Goal: Navigation & Orientation: Find specific page/section

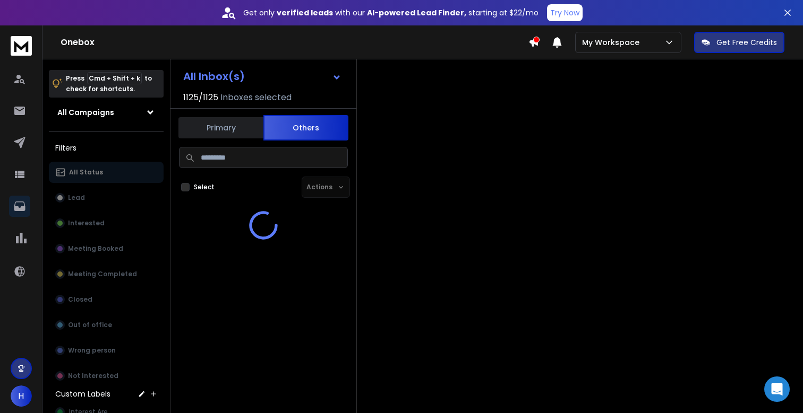
click at [298, 121] on button "Others" at bounding box center [305, 127] width 85 height 25
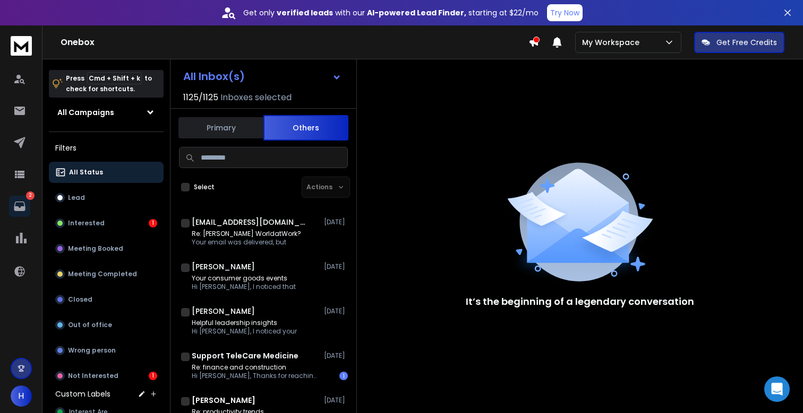
click at [239, 121] on button "Primary" at bounding box center [220, 127] width 85 height 23
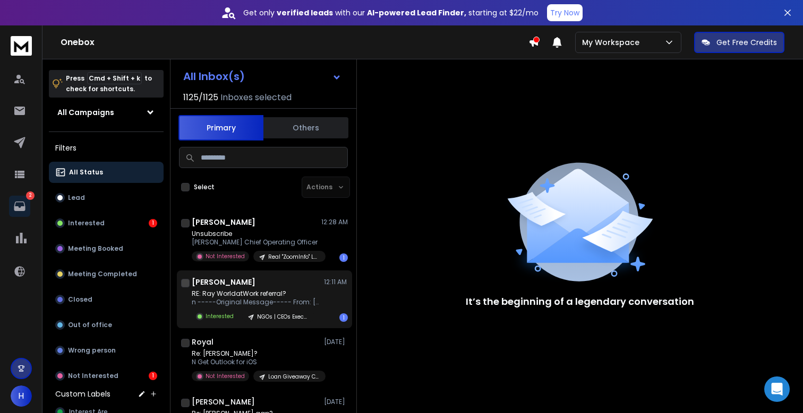
click at [318, 293] on p "RE: Ray WorldatWork referral?" at bounding box center [255, 294] width 127 height 8
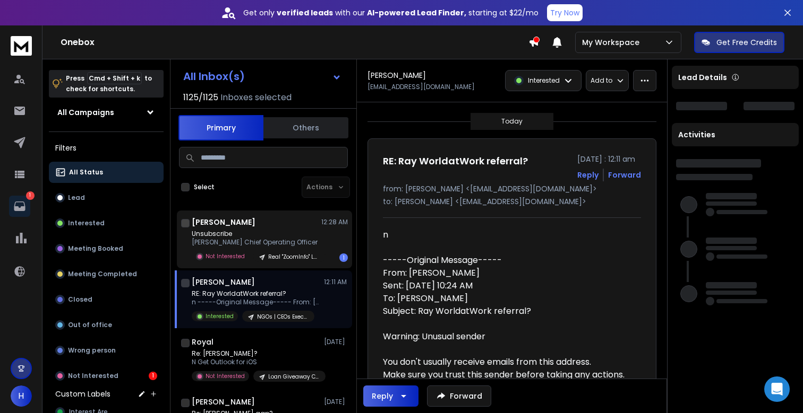
click at [283, 245] on p "[PERSON_NAME] Chief Operating Officer" at bounding box center [255, 242] width 127 height 8
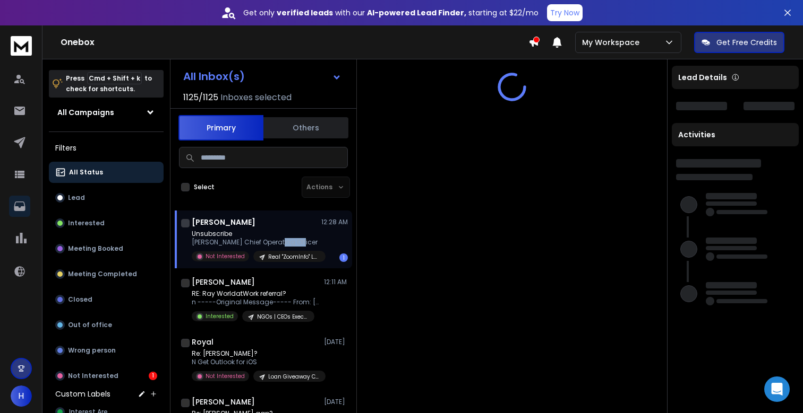
click at [283, 245] on p "[PERSON_NAME] Chief Operating Officer" at bounding box center [255, 242] width 127 height 8
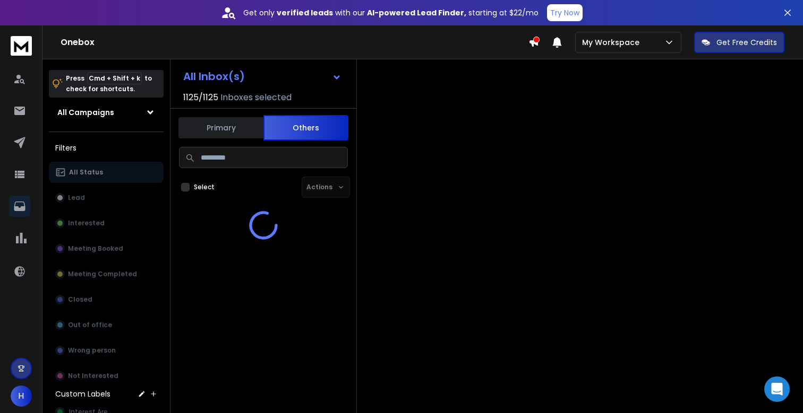
click at [274, 135] on button "Others" at bounding box center [305, 127] width 85 height 25
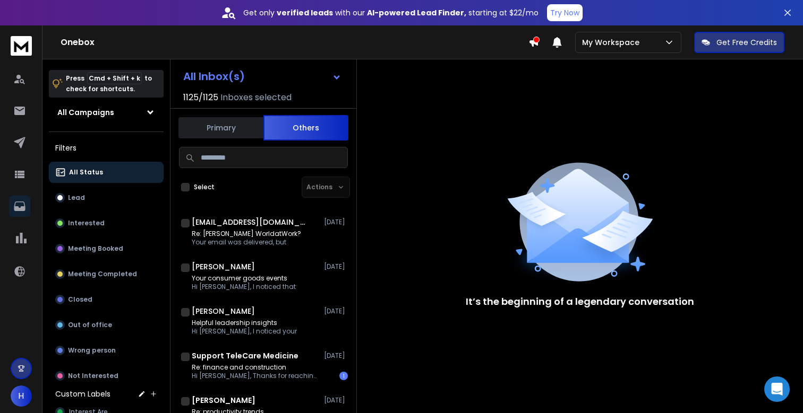
click at [211, 126] on button "Primary" at bounding box center [220, 127] width 85 height 23
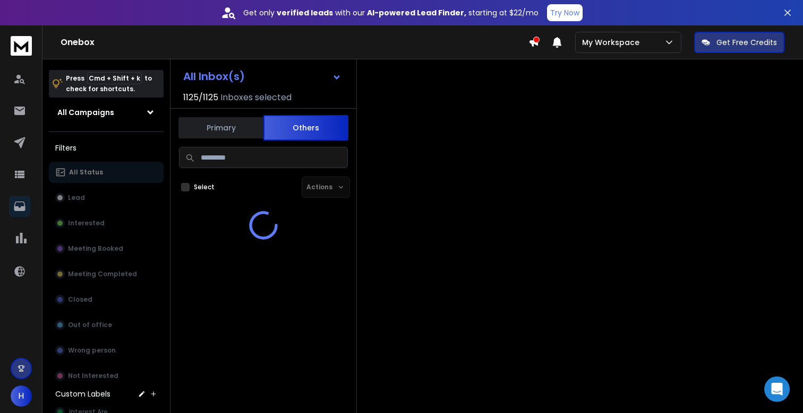
click at [271, 124] on button "Others" at bounding box center [305, 127] width 85 height 25
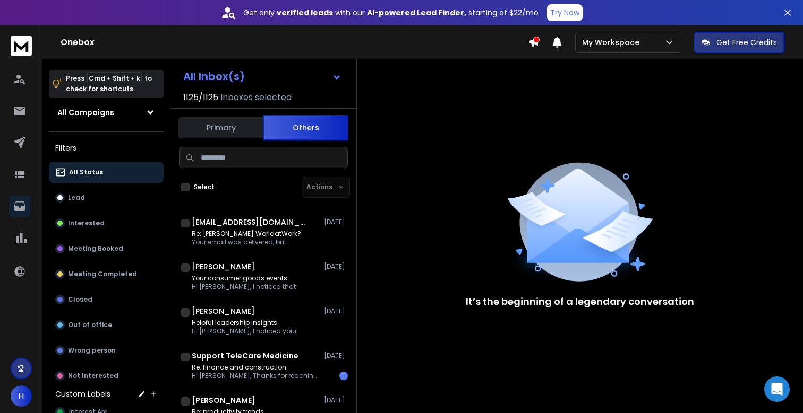
click at [211, 126] on button "Primary" at bounding box center [220, 127] width 85 height 23
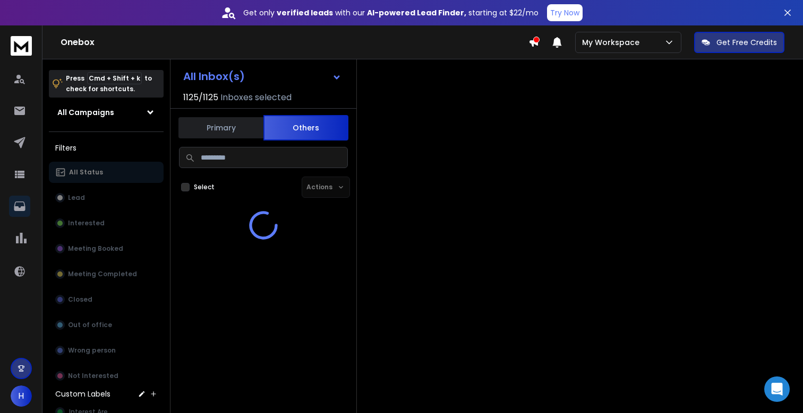
click at [291, 126] on button "Others" at bounding box center [305, 127] width 85 height 25
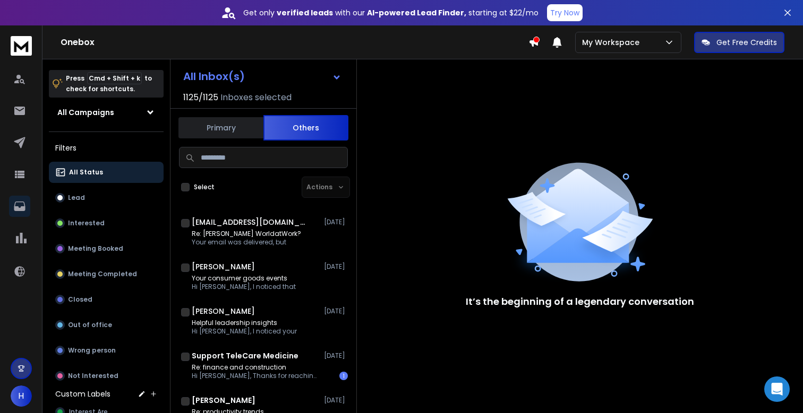
click at [232, 129] on button "Primary" at bounding box center [220, 127] width 85 height 23
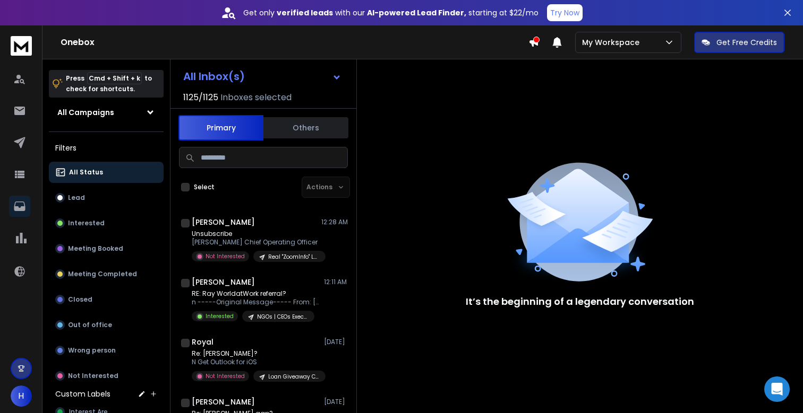
click at [297, 129] on button "Others" at bounding box center [305, 127] width 85 height 23
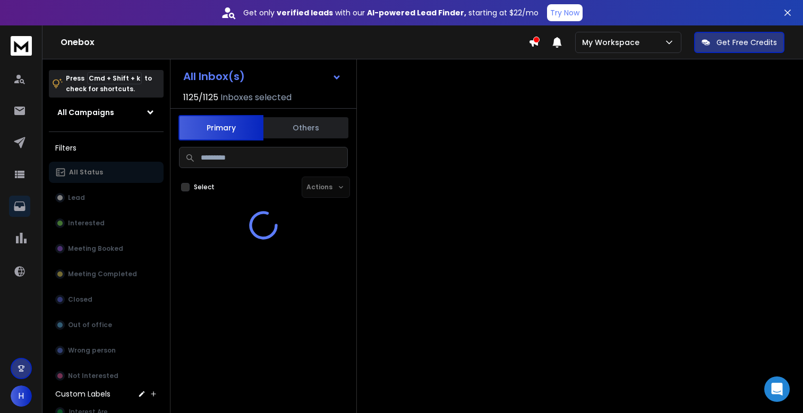
click at [225, 128] on button "Primary" at bounding box center [220, 127] width 85 height 25
